Goal: Task Accomplishment & Management: Use online tool/utility

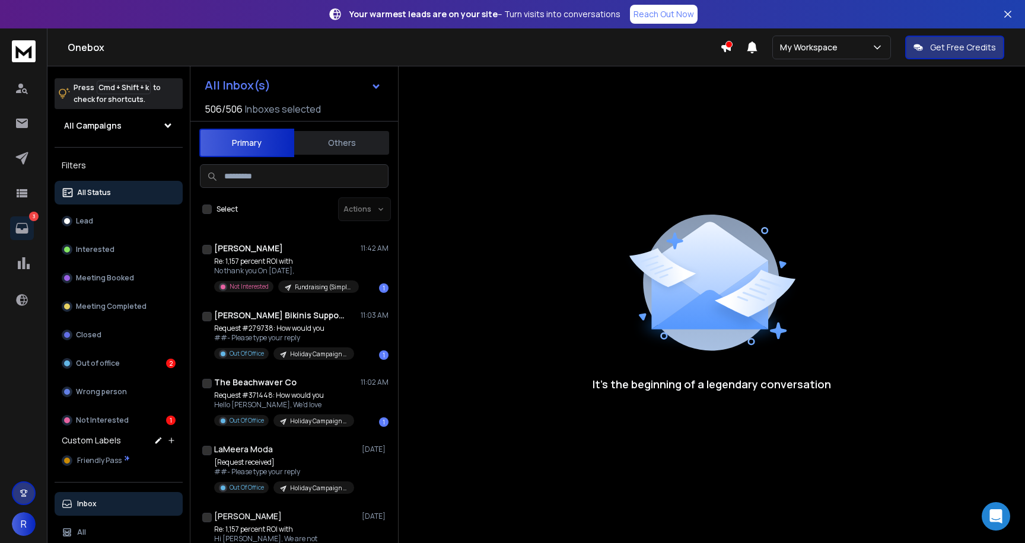
click at [642, 71] on div "It’s the beginning of a legendary conversation" at bounding box center [712, 297] width 626 height 462
click at [135, 362] on button "Out of office 2" at bounding box center [119, 364] width 128 height 24
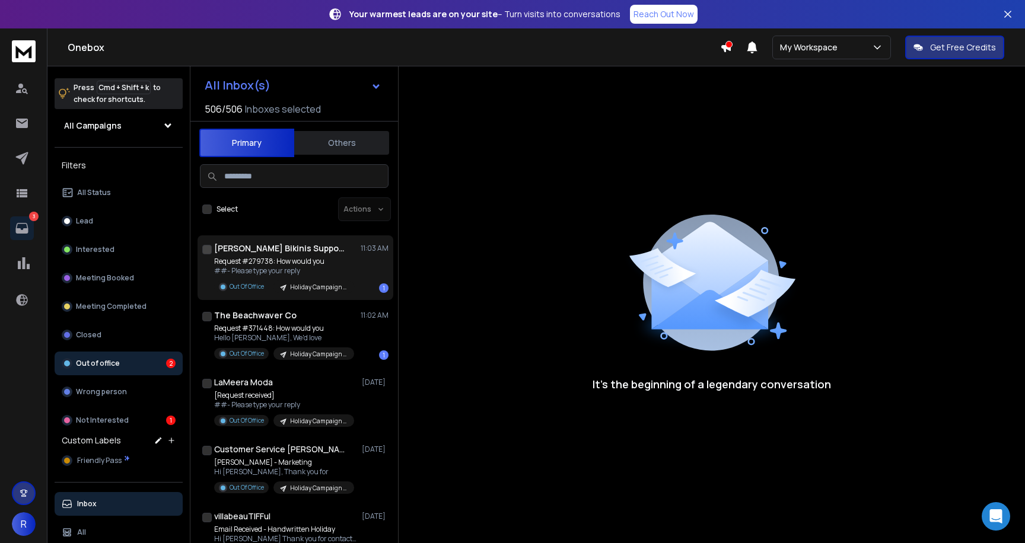
click at [322, 262] on p "Request #279738: How would you" at bounding box center [284, 261] width 140 height 9
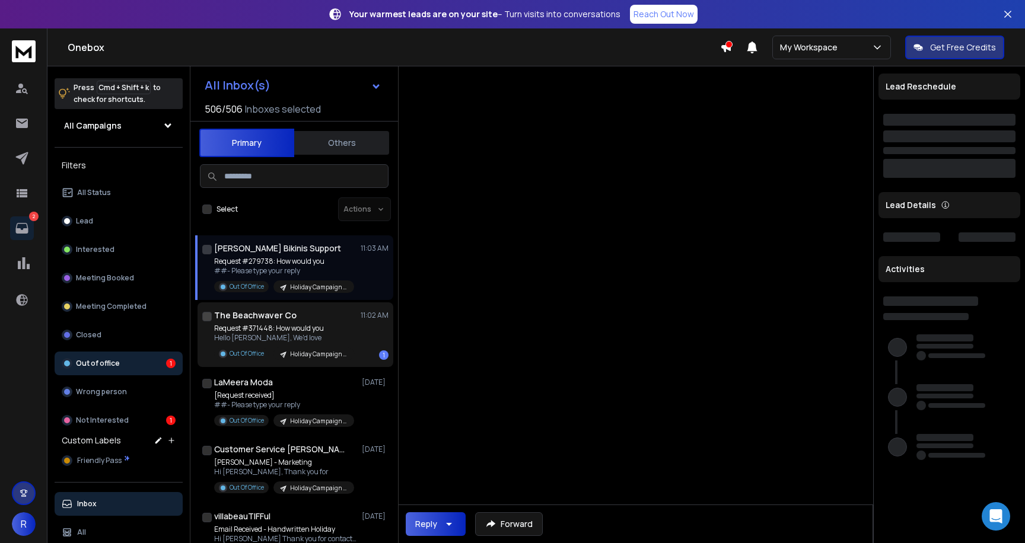
click at [315, 332] on p "Request #371448: How would you" at bounding box center [284, 328] width 140 height 9
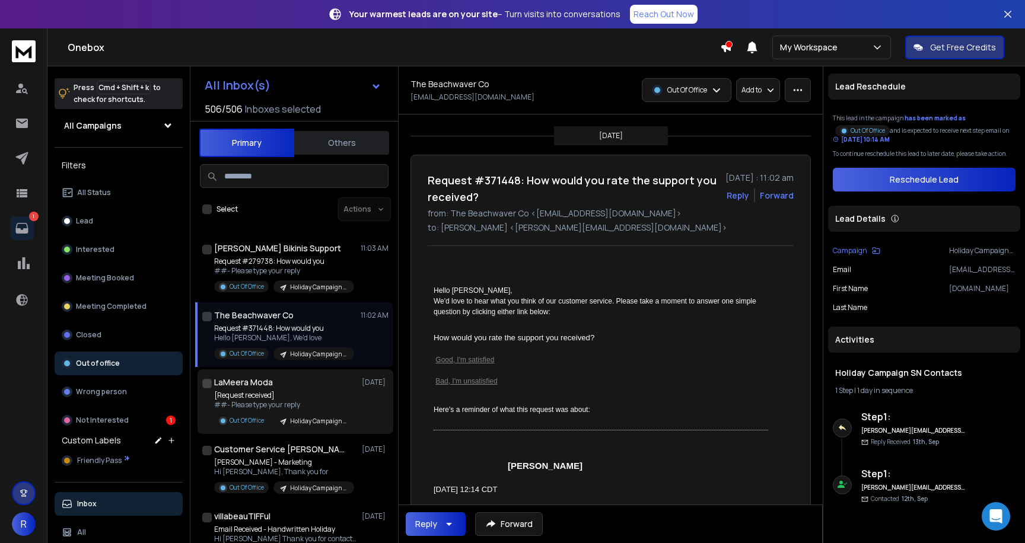
click at [256, 395] on p "[Request received]" at bounding box center [284, 395] width 140 height 9
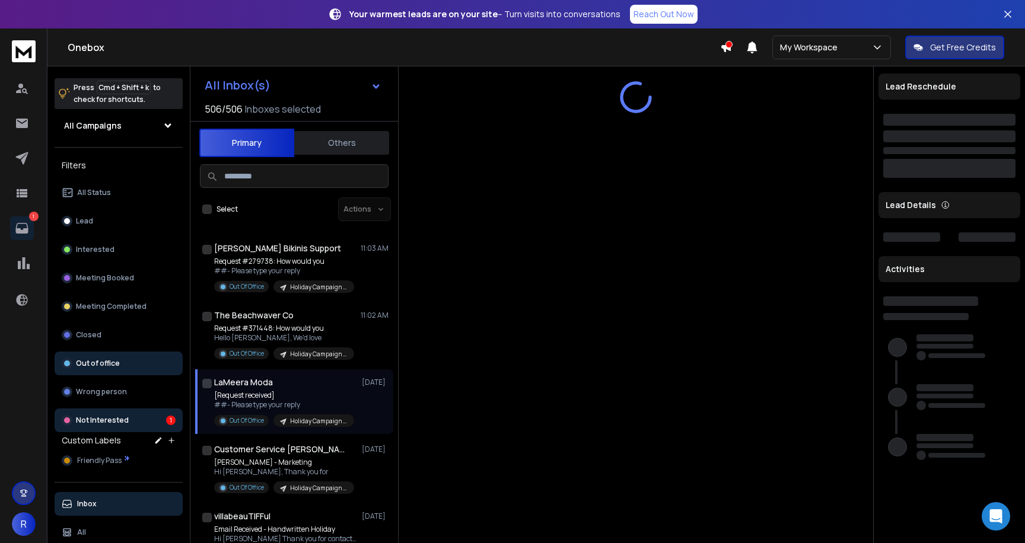
click at [145, 422] on button "Not Interested 1" at bounding box center [119, 421] width 128 height 24
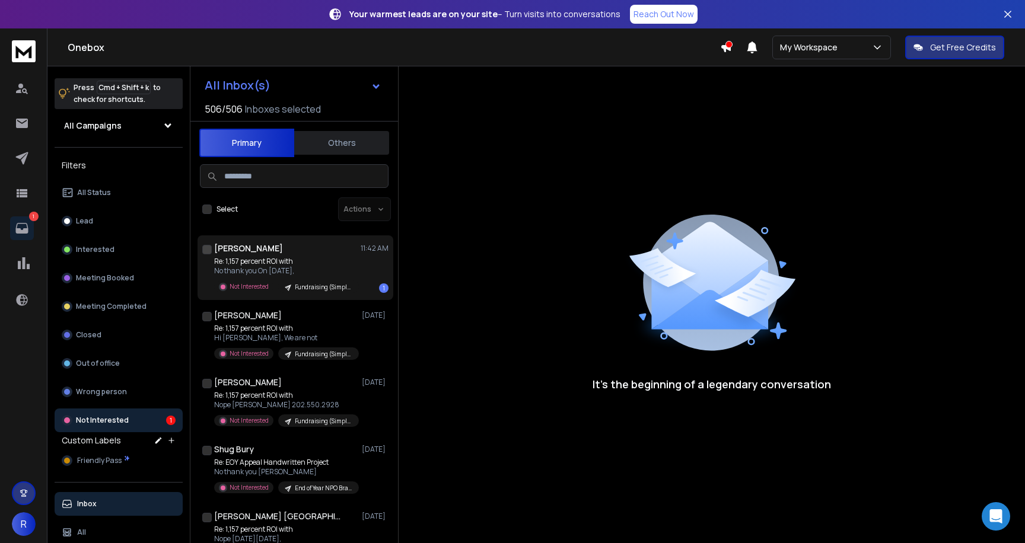
click at [265, 252] on h1 "[PERSON_NAME]" at bounding box center [248, 249] width 69 height 12
